Goal: Task Accomplishment & Management: Manage account settings

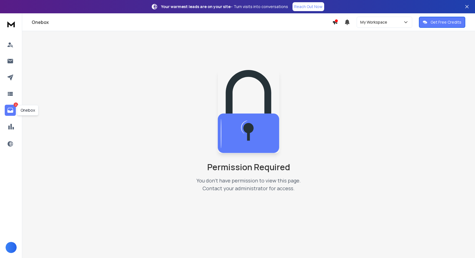
click at [12, 107] on icon at bounding box center [10, 110] width 7 height 7
click at [8, 94] on icon at bounding box center [10, 94] width 5 height 4
click at [10, 112] on icon at bounding box center [10, 110] width 6 height 5
click at [13, 252] on span "button" at bounding box center [11, 247] width 11 height 11
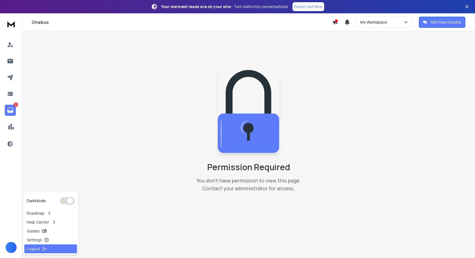
click at [38, 248] on p "Logout" at bounding box center [33, 249] width 13 height 6
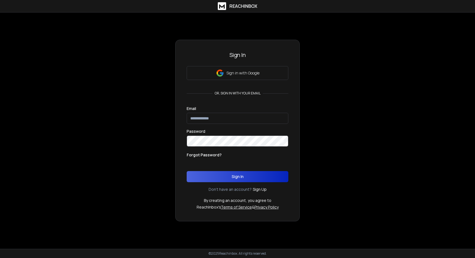
type input "**********"
click at [229, 179] on button "Sign In" at bounding box center [238, 176] width 102 height 11
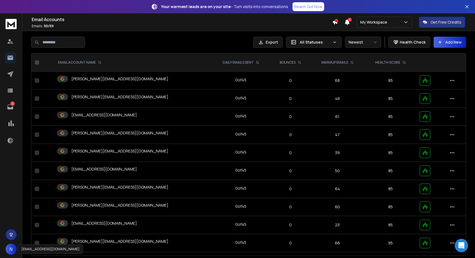
click at [12, 250] on span "N" at bounding box center [11, 249] width 11 height 11
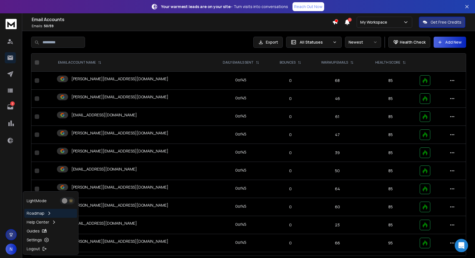
click at [65, 200] on button "button" at bounding box center [67, 200] width 15 height 7
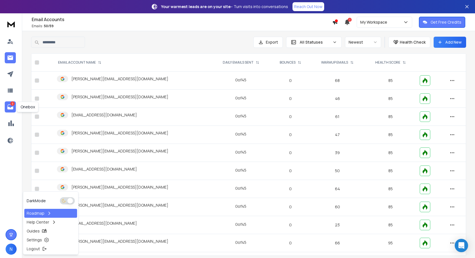
click at [12, 105] on p "2" at bounding box center [12, 103] width 4 height 4
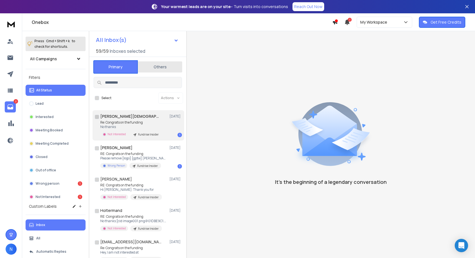
click at [135, 120] on div "Parth Jain 22 Aug Re: Congrats on the funding No thanks Not Interested Fundrise…" at bounding box center [141, 126] width 82 height 24
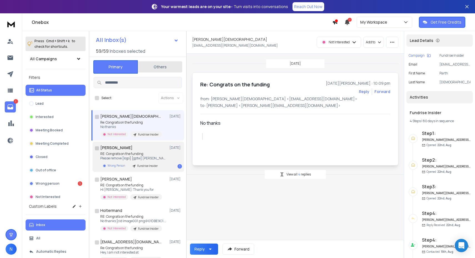
click at [148, 148] on div "Scott Hollingshead 29 Jul" at bounding box center [141, 148] width 82 height 6
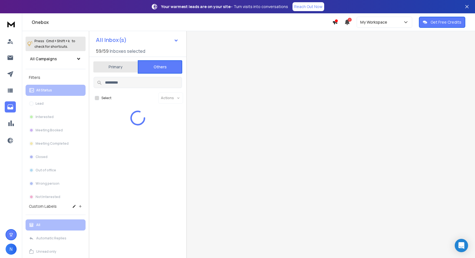
click at [162, 68] on button "Others" at bounding box center [160, 66] width 44 height 13
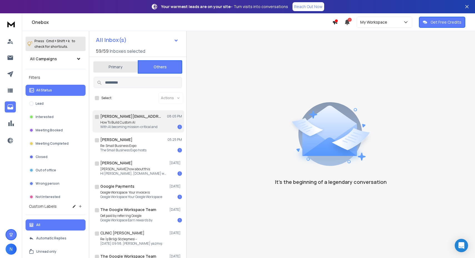
click at [148, 127] on p "With AI becoming mission-critical and" at bounding box center [128, 127] width 57 height 4
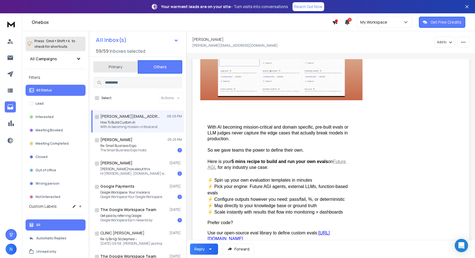
scroll to position [168, 0]
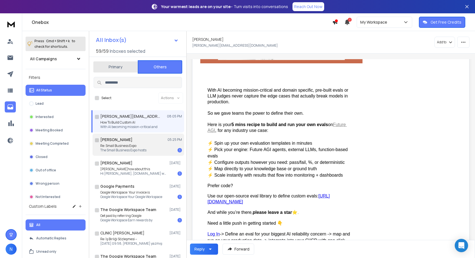
click at [132, 149] on p "The Small Business Expo hosts" at bounding box center [123, 150] width 46 height 4
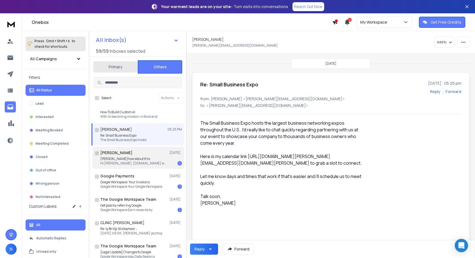
click at [158, 166] on div "Iliana Mendez 04 Sep Emily,how about this Hi Emily, PARANET.UK was able 1" at bounding box center [139, 158] width 92 height 22
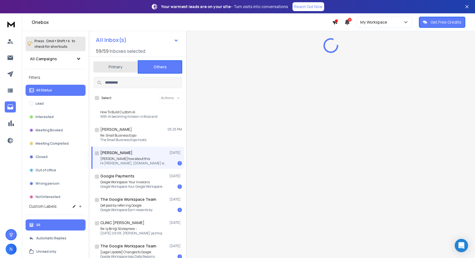
scroll to position [11, 0]
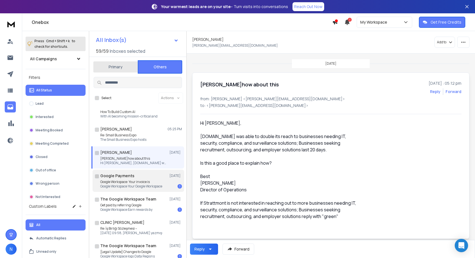
click at [142, 175] on div "Google Payments 02 Sep" at bounding box center [141, 176] width 82 height 6
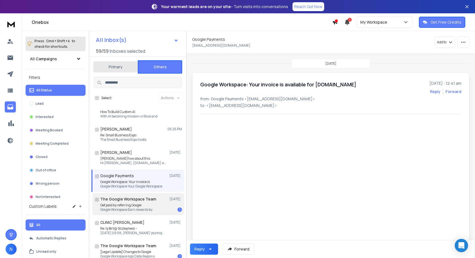
scroll to position [43, 0]
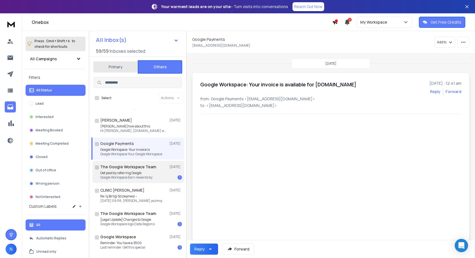
click at [148, 170] on div "The Google Workspace Team 28 Aug Get paid by referring Google Google Workspace …" at bounding box center [141, 172] width 82 height 16
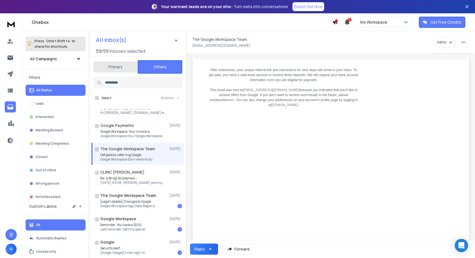
scroll to position [1462, 0]
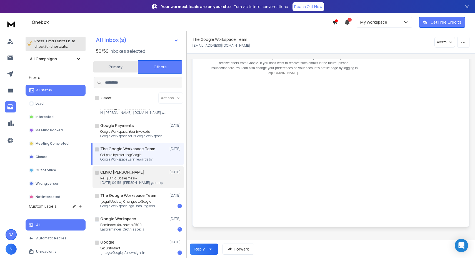
click at [106, 174] on h1 "CLINIC ROBIN" at bounding box center [122, 173] width 44 height 6
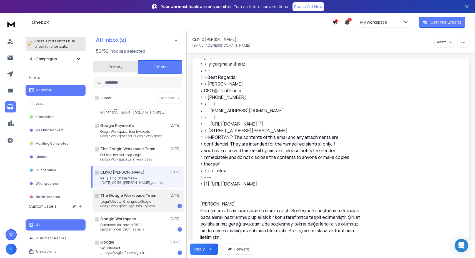
scroll to position [141, 0]
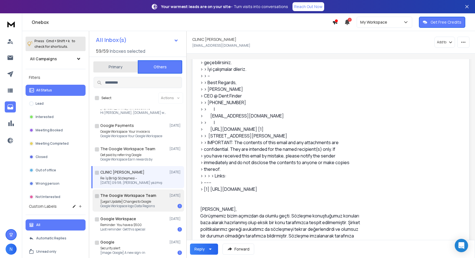
click at [127, 208] on p "Google Workspace logo Data Regions" at bounding box center [127, 206] width 54 height 4
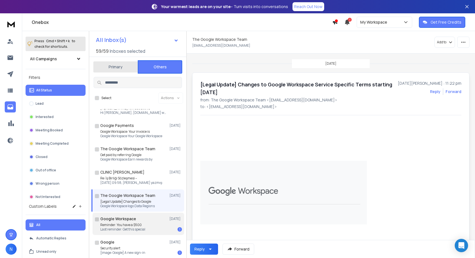
click at [124, 217] on h1 "Google Workspace" at bounding box center [118, 219] width 36 height 6
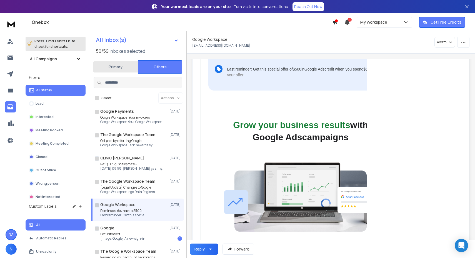
scroll to position [257, 0]
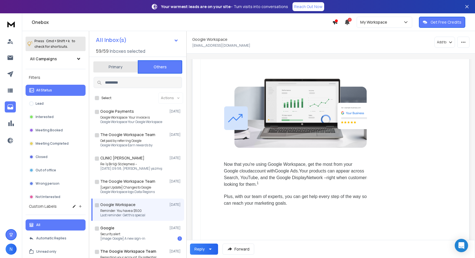
click at [132, 220] on div "Google Workspace 20 Aug Reminder: You have a $500 Last reminder: Get this speci…" at bounding box center [139, 210] width 92 height 22
click at [12, 60] on icon at bounding box center [10, 57] width 7 height 7
